Goal: Task Accomplishment & Management: Manage account settings

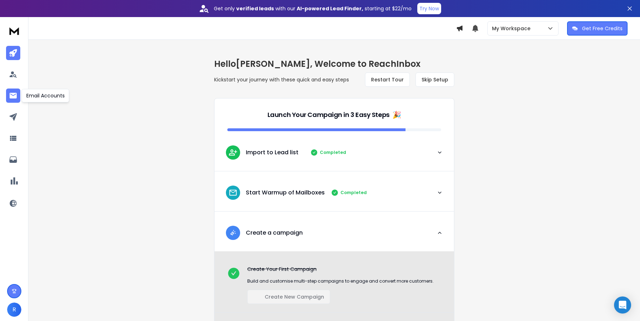
click at [13, 96] on icon at bounding box center [13, 95] width 9 height 9
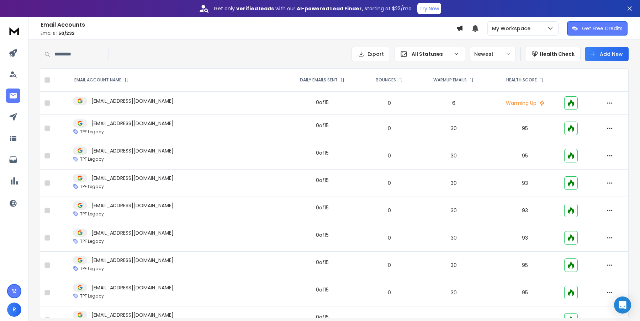
click at [607, 54] on button "Add New" at bounding box center [607, 54] width 44 height 14
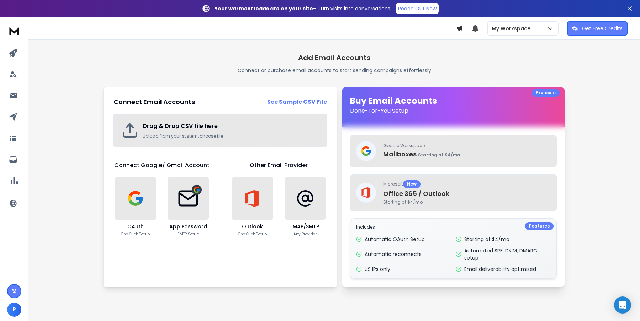
click at [137, 190] on icon at bounding box center [136, 198] width 18 height 21
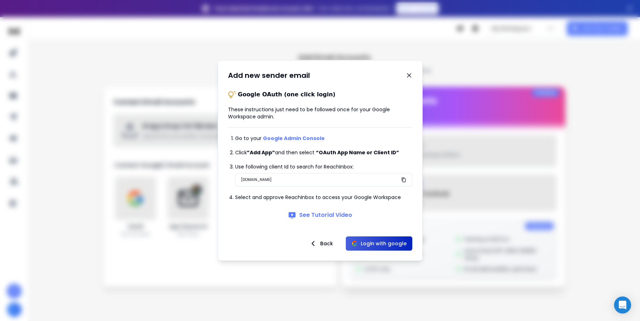
click at [402, 178] on icon at bounding box center [404, 180] width 5 height 5
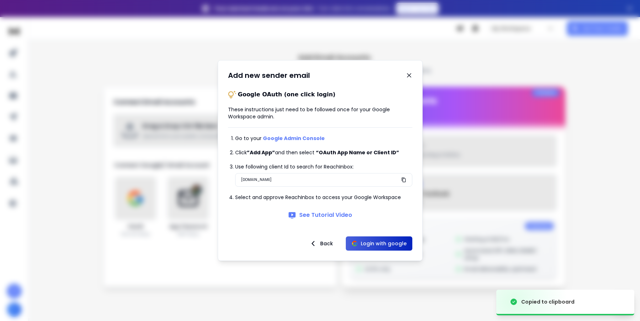
click at [404, 179] on icon at bounding box center [404, 180] width 4 height 5
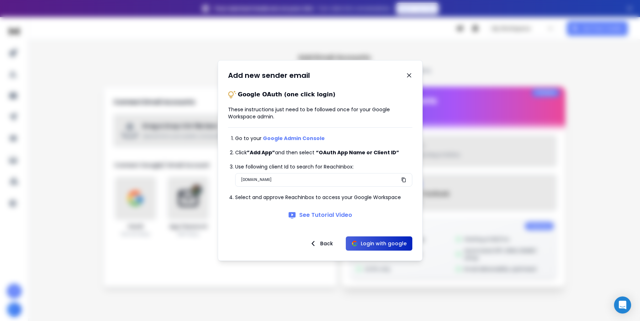
click at [286, 138] on link "Google Admin Console" at bounding box center [294, 138] width 62 height 7
click at [291, 137] on link "Google Admin Console" at bounding box center [294, 138] width 62 height 7
click at [407, 74] on icon at bounding box center [409, 75] width 6 height 6
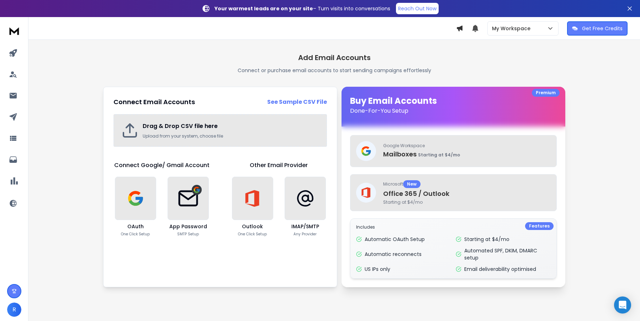
click at [129, 192] on icon at bounding box center [136, 198] width 18 height 21
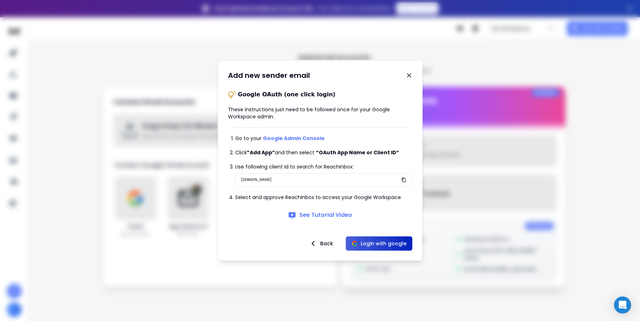
click at [402, 180] on icon at bounding box center [404, 180] width 4 height 5
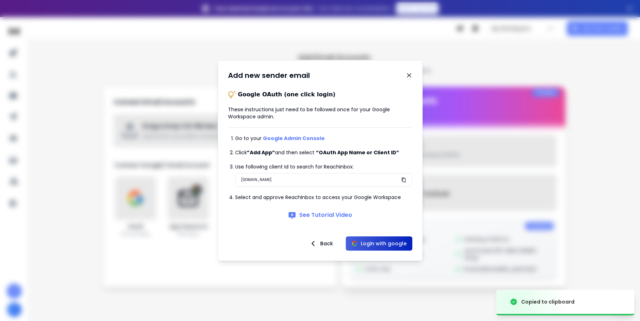
click at [402, 180] on icon at bounding box center [404, 180] width 5 height 5
click at [279, 136] on link "Google Admin Console" at bounding box center [294, 138] width 62 height 7
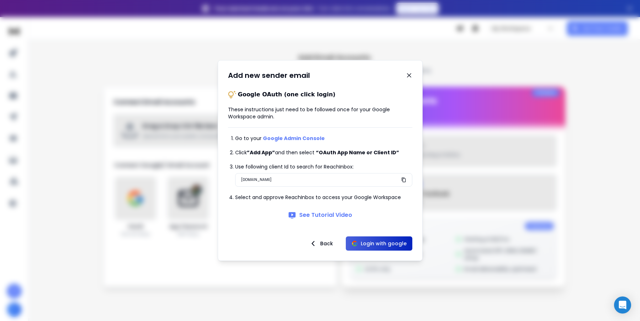
click at [381, 240] on button "Login with google" at bounding box center [379, 244] width 67 height 14
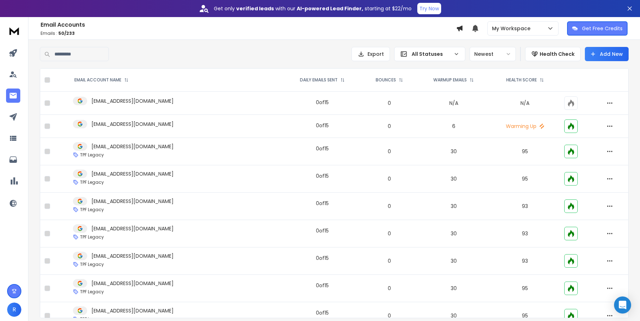
click at [614, 56] on button "Add New" at bounding box center [607, 54] width 44 height 14
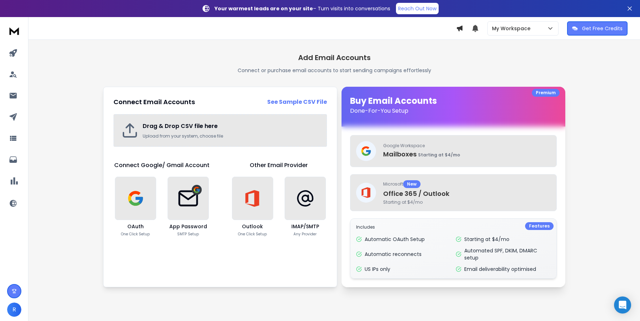
click at [139, 196] on icon at bounding box center [136, 198] width 18 height 21
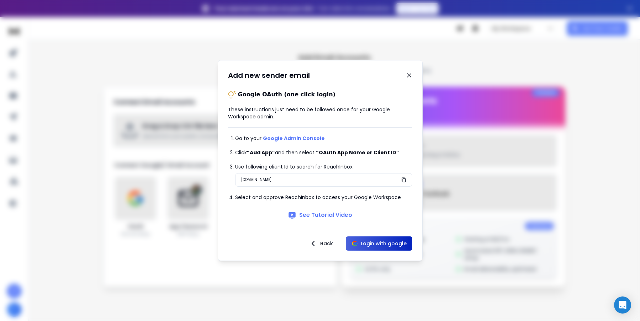
click at [288, 135] on link "Google Admin Console" at bounding box center [294, 138] width 62 height 7
click at [286, 136] on link "Google Admin Console" at bounding box center [294, 138] width 62 height 7
click at [381, 241] on button "Login with google" at bounding box center [379, 244] width 67 height 14
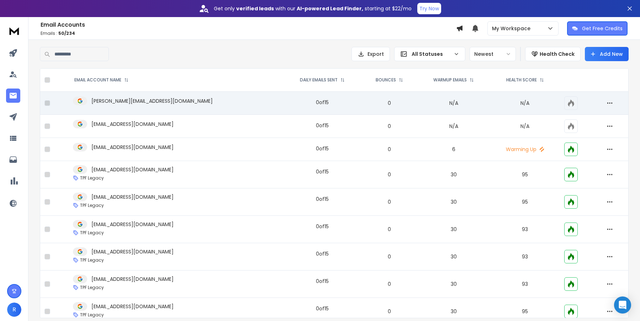
click at [568, 103] on icon at bounding box center [571, 103] width 6 height 7
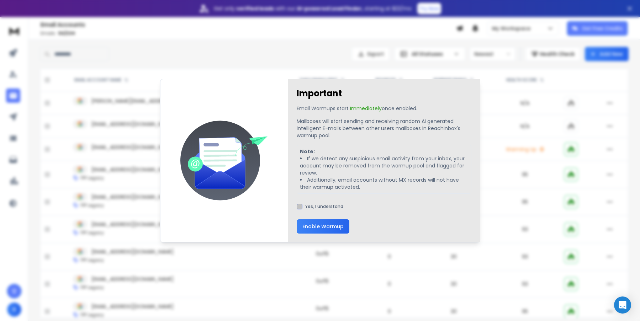
click at [301, 206] on button "Yes, I understand" at bounding box center [300, 207] width 6 height 6
click at [319, 226] on button "Enable Warmup" at bounding box center [323, 227] width 53 height 14
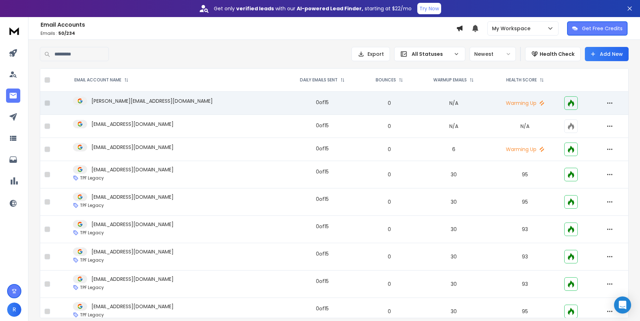
click at [170, 101] on div "[PERSON_NAME][EMAIL_ADDRESS][DOMAIN_NAME]" at bounding box center [175, 101] width 205 height 9
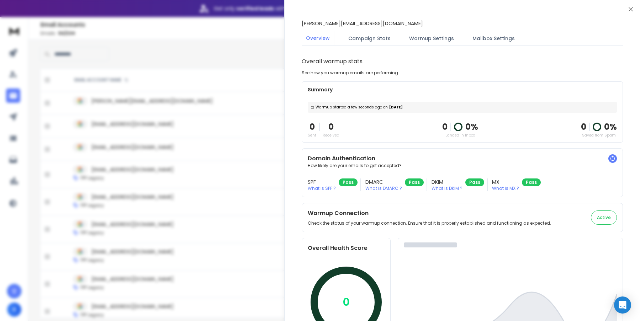
click at [431, 37] on button "Warmup Settings" at bounding box center [431, 39] width 53 height 16
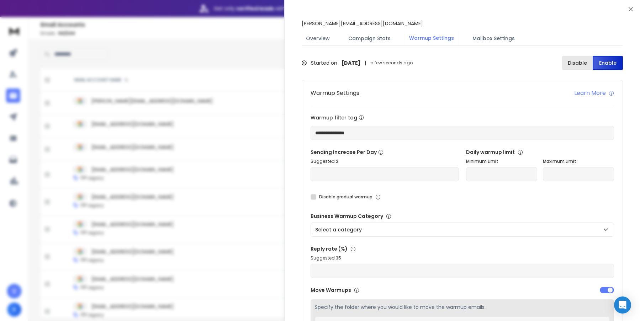
click at [169, 95] on div at bounding box center [320, 160] width 640 height 321
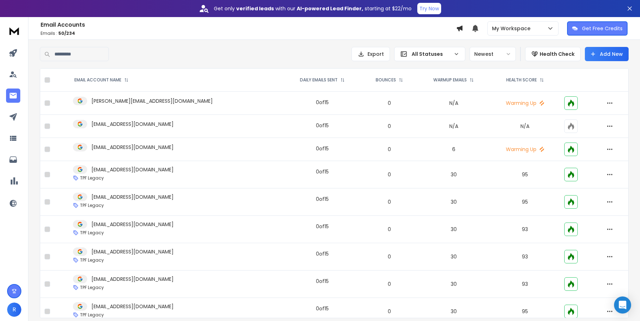
click at [611, 53] on button "Add New" at bounding box center [607, 54] width 44 height 14
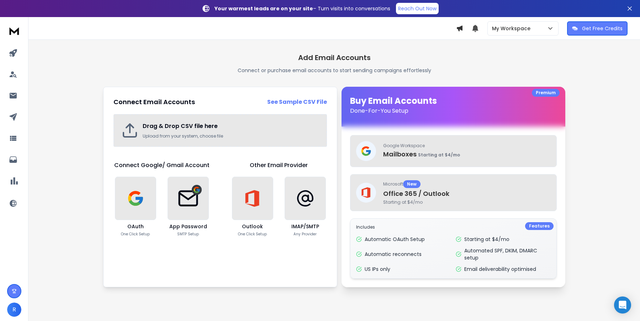
click at [132, 192] on icon at bounding box center [136, 198] width 18 height 21
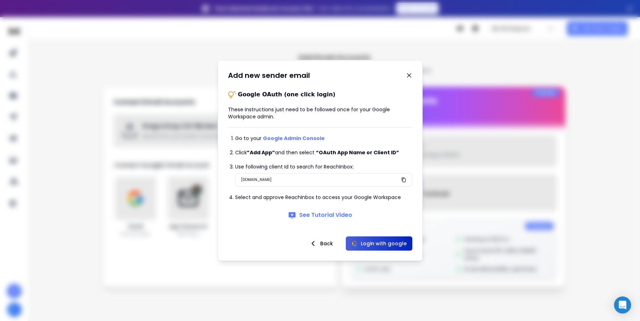
click at [376, 240] on button "Login with google" at bounding box center [379, 244] width 67 height 14
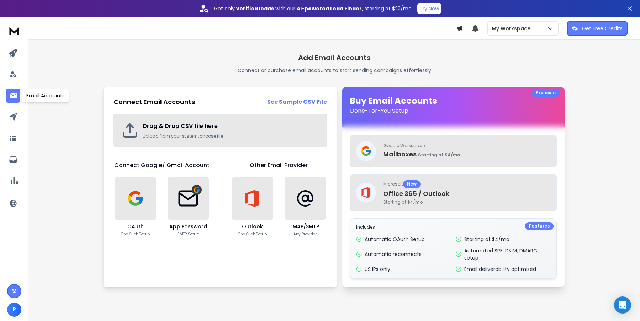
click at [15, 94] on icon at bounding box center [13, 95] width 9 height 9
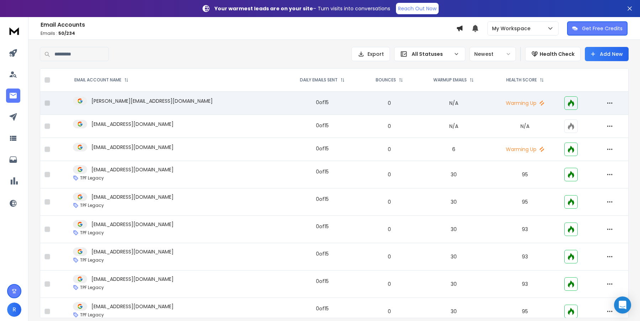
click at [199, 94] on td "[PERSON_NAME][EMAIL_ADDRESS][DOMAIN_NAME]" at bounding box center [176, 103] width 214 height 23
